Goal: Communication & Community: Answer question/provide support

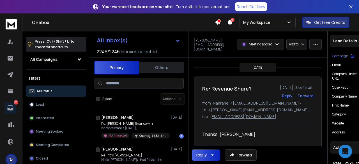
scroll to position [23, 0]
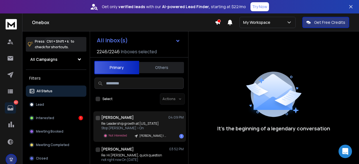
click at [137, 118] on div "Curvin Hurst 04:09 PM" at bounding box center [142, 118] width 83 height 6
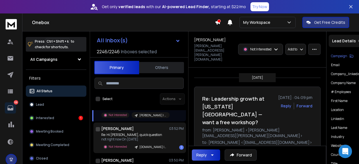
scroll to position [21, 0]
click at [152, 146] on p "[DOMAIN_NAME] | 14.2k Coaches-Consulting-Fitness-IT" at bounding box center [153, 147] width 27 height 4
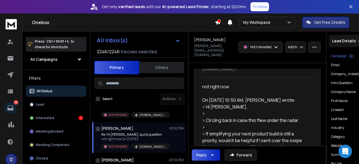
scroll to position [59, 0]
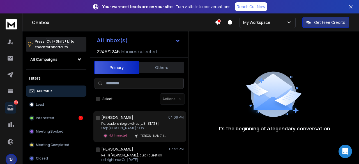
click at [168, 119] on p "04:09 PM" at bounding box center [175, 117] width 15 height 4
